Goal: Navigation & Orientation: Find specific page/section

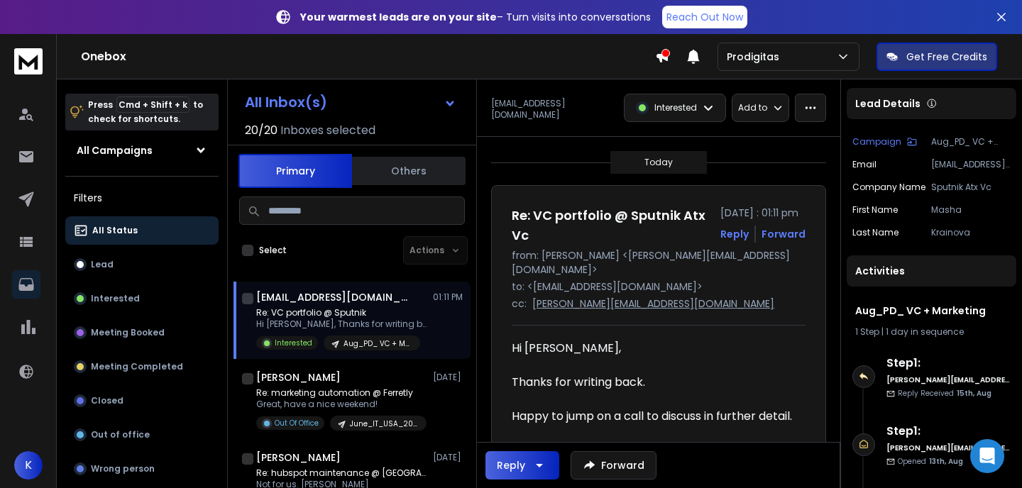
scroll to position [236, 0]
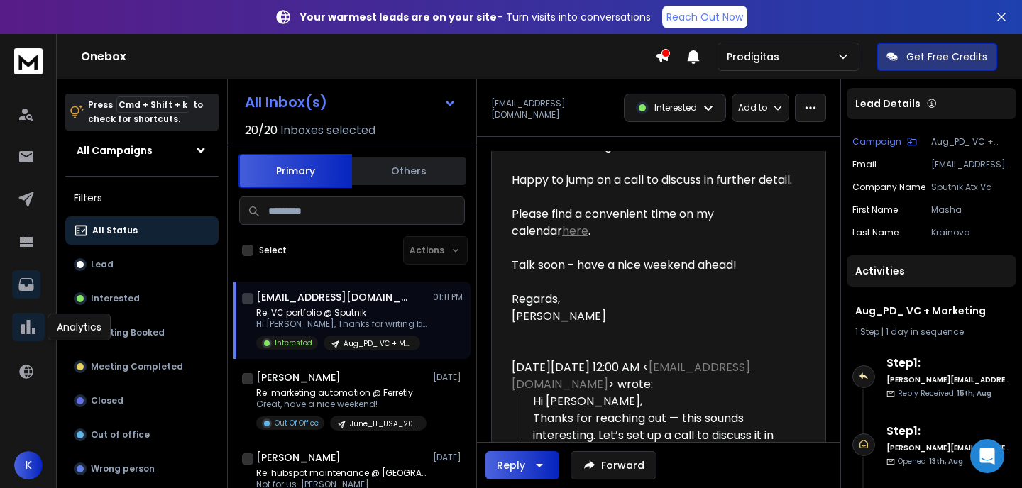
click at [28, 330] on icon at bounding box center [28, 327] width 14 height 14
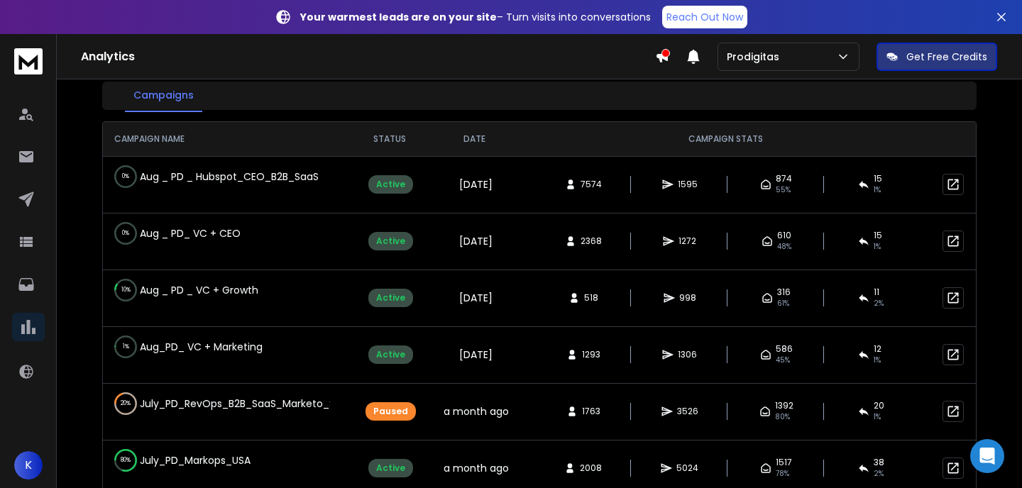
scroll to position [613, 0]
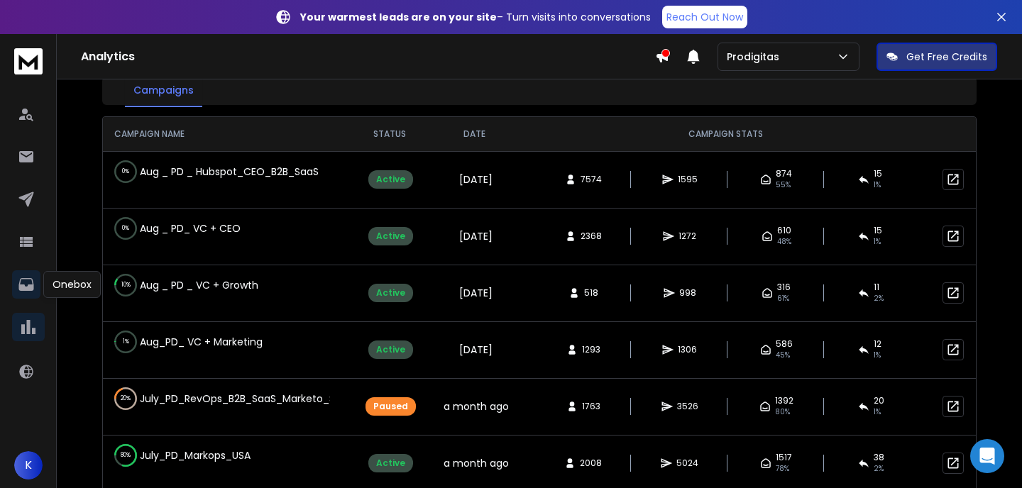
click at [28, 288] on icon at bounding box center [25, 284] width 15 height 13
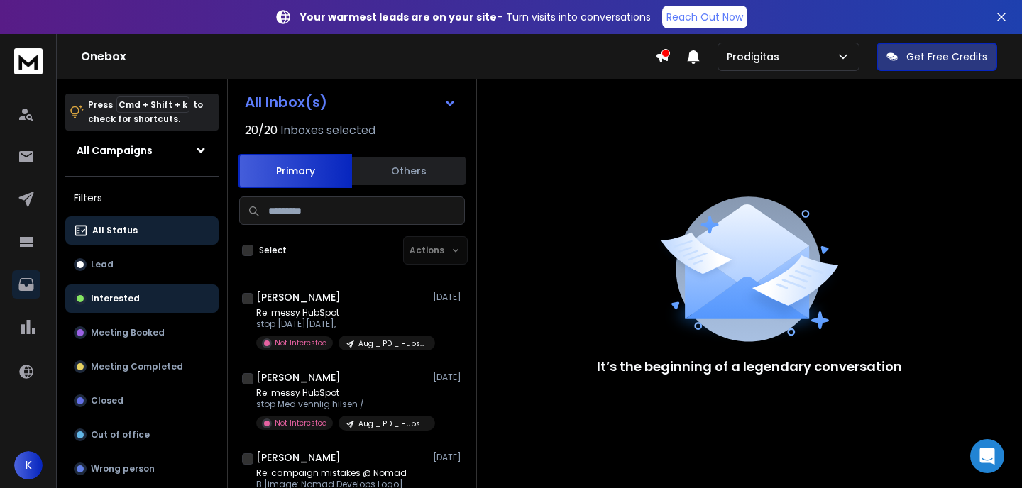
click at [128, 301] on p "Interested" at bounding box center [115, 298] width 49 height 11
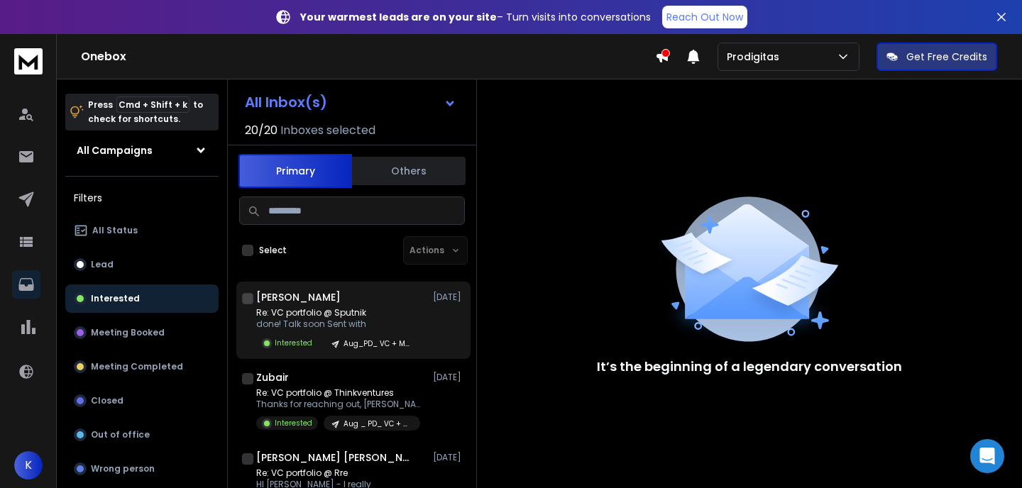
click at [301, 308] on p "Re: VC portfolio @ Sputnik" at bounding box center [338, 312] width 164 height 11
click at [295, 306] on div "[PERSON_NAME] [DATE] Re: VC portfolio @ Sputnik done! Talk soon Sent with Inter…" at bounding box center [360, 320] width 209 height 60
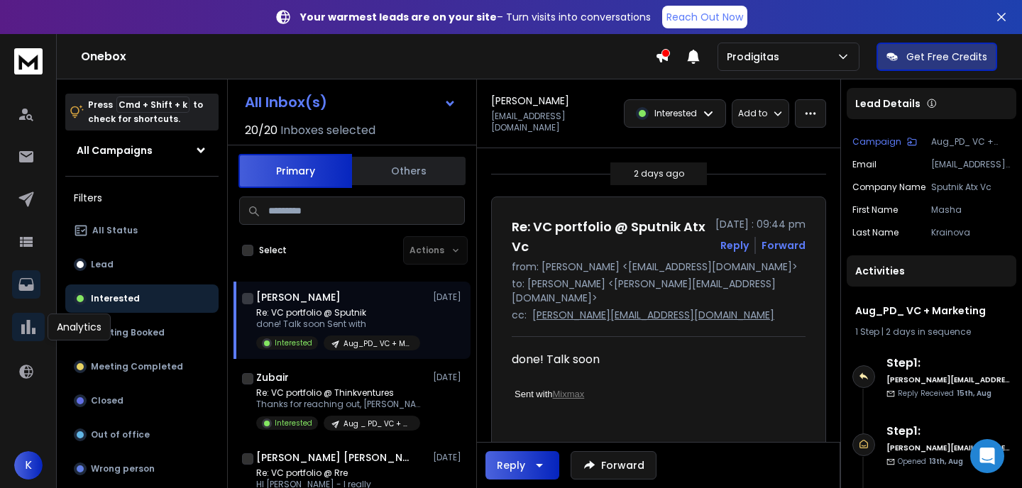
click at [27, 325] on icon at bounding box center [28, 327] width 14 height 14
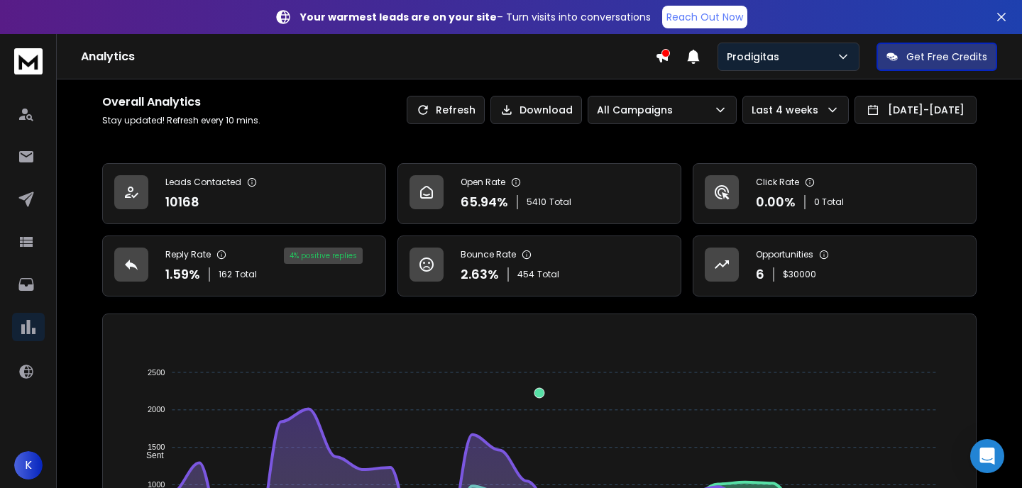
click at [762, 57] on p "Prodigitas" at bounding box center [756, 57] width 58 height 14
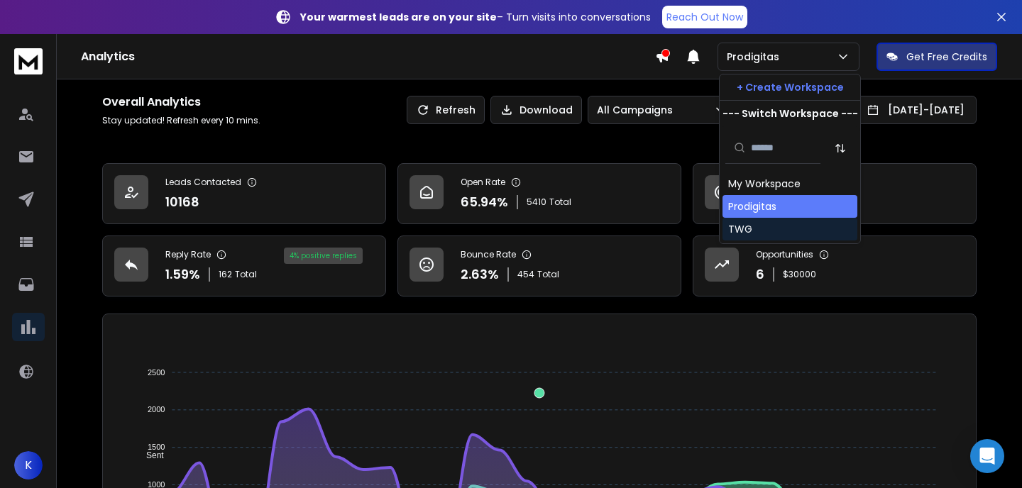
click at [744, 230] on div "TWG" at bounding box center [740, 229] width 24 height 14
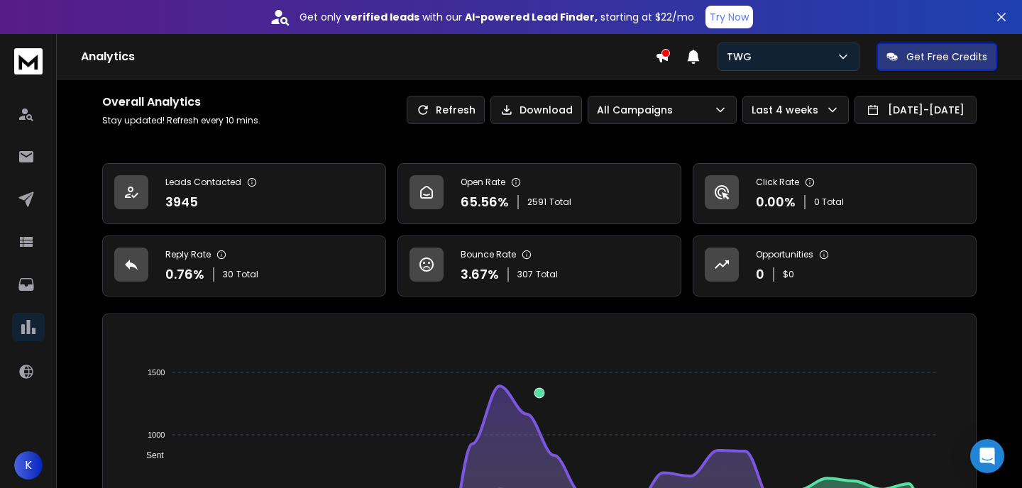
click at [765, 57] on div "TWG" at bounding box center [789, 57] width 124 height 14
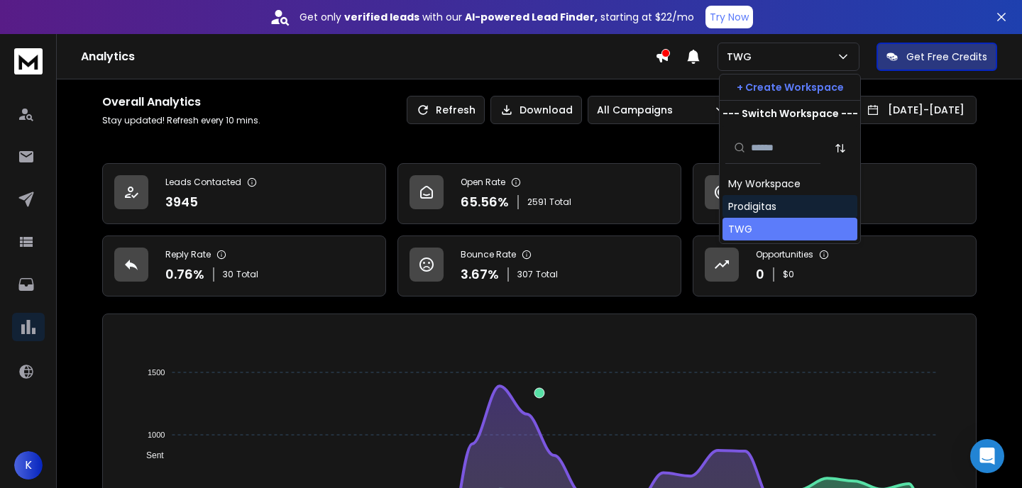
click at [748, 208] on div "Prodigitas" at bounding box center [752, 206] width 48 height 14
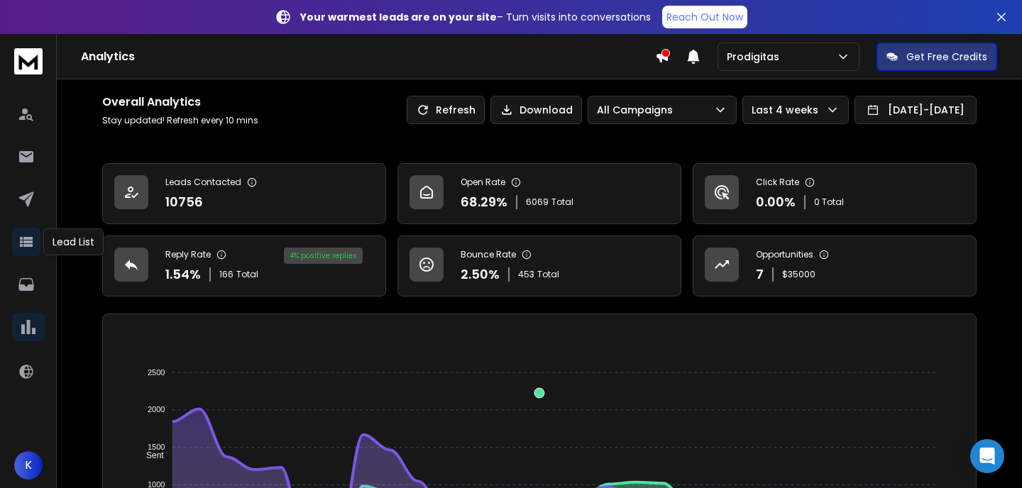
click at [27, 239] on icon at bounding box center [26, 242] width 13 height 10
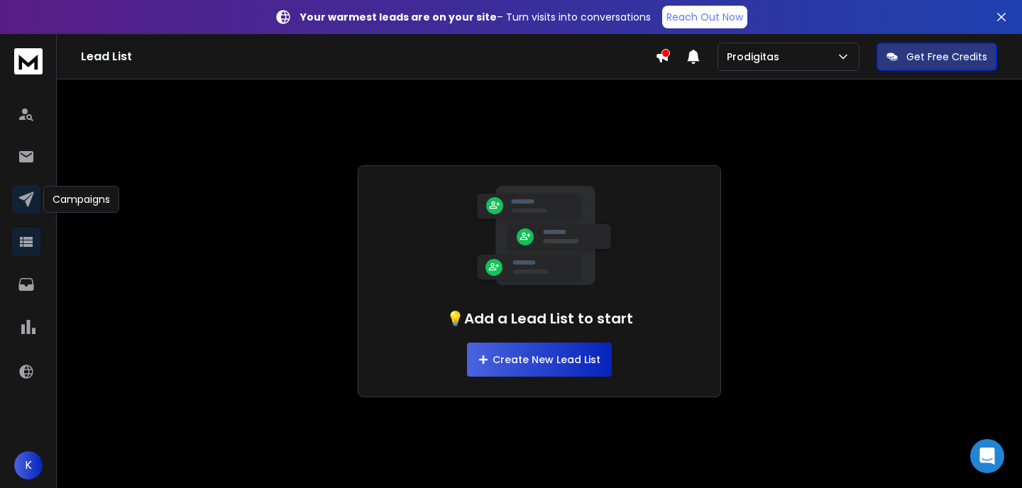
click at [36, 191] on link at bounding box center [26, 199] width 28 height 28
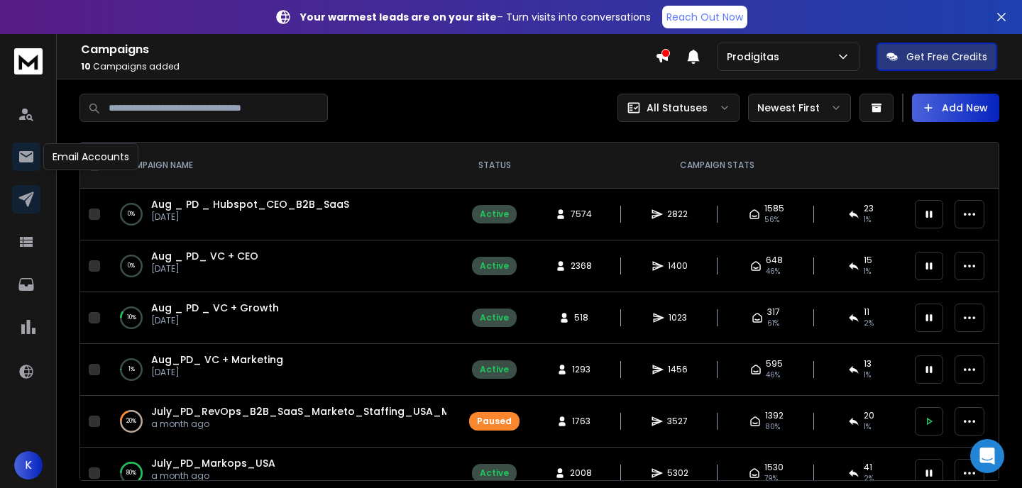
click at [26, 159] on icon at bounding box center [26, 156] width 14 height 11
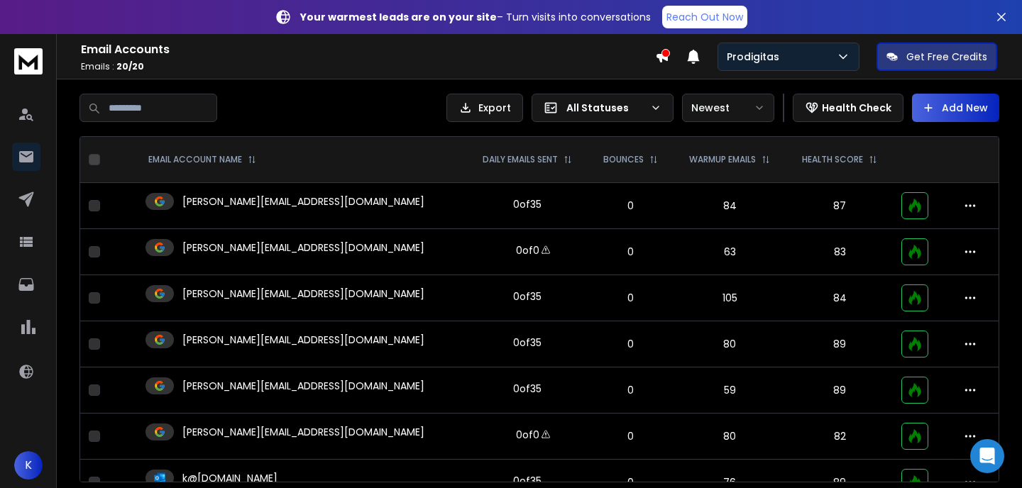
click at [755, 60] on p "Prodigitas" at bounding box center [756, 57] width 58 height 14
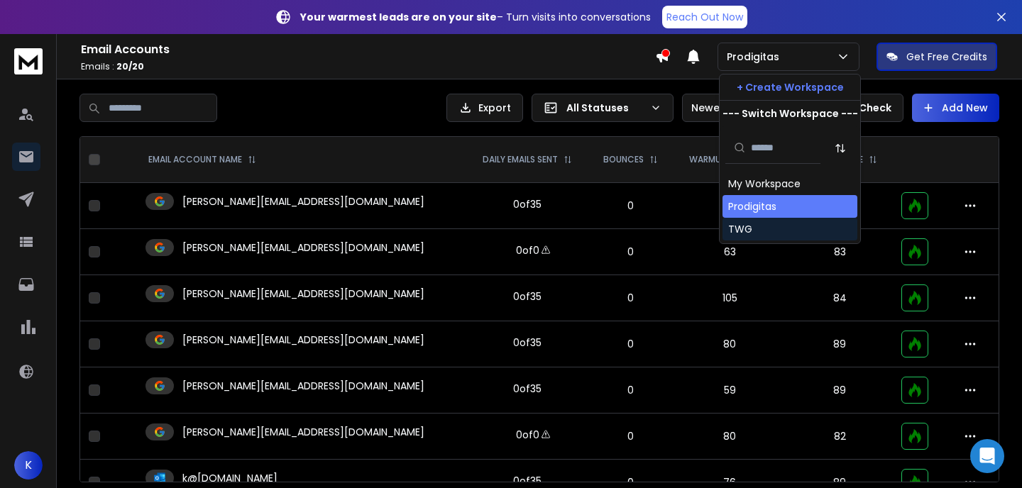
click at [752, 224] on div "TWG" at bounding box center [790, 229] width 135 height 23
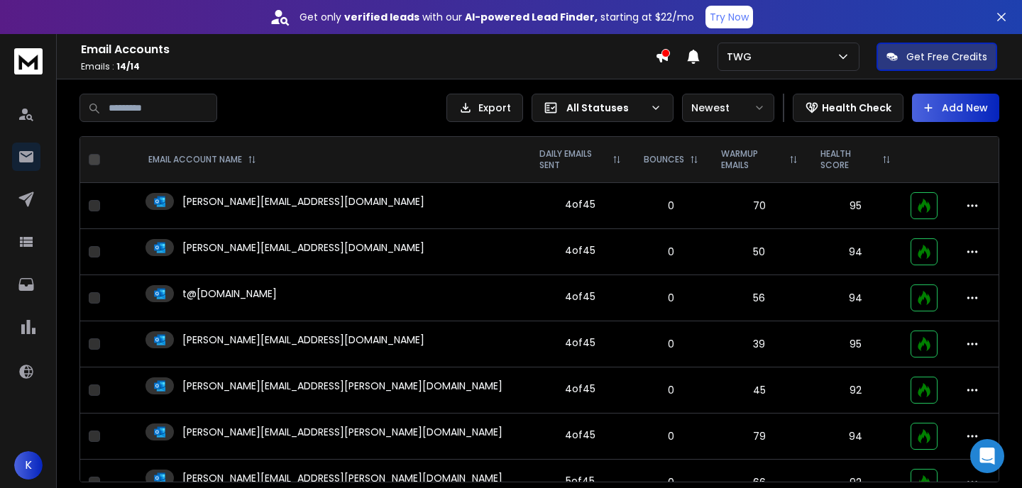
click at [393, 99] on div at bounding box center [259, 108] width 358 height 28
